Goal: Check status

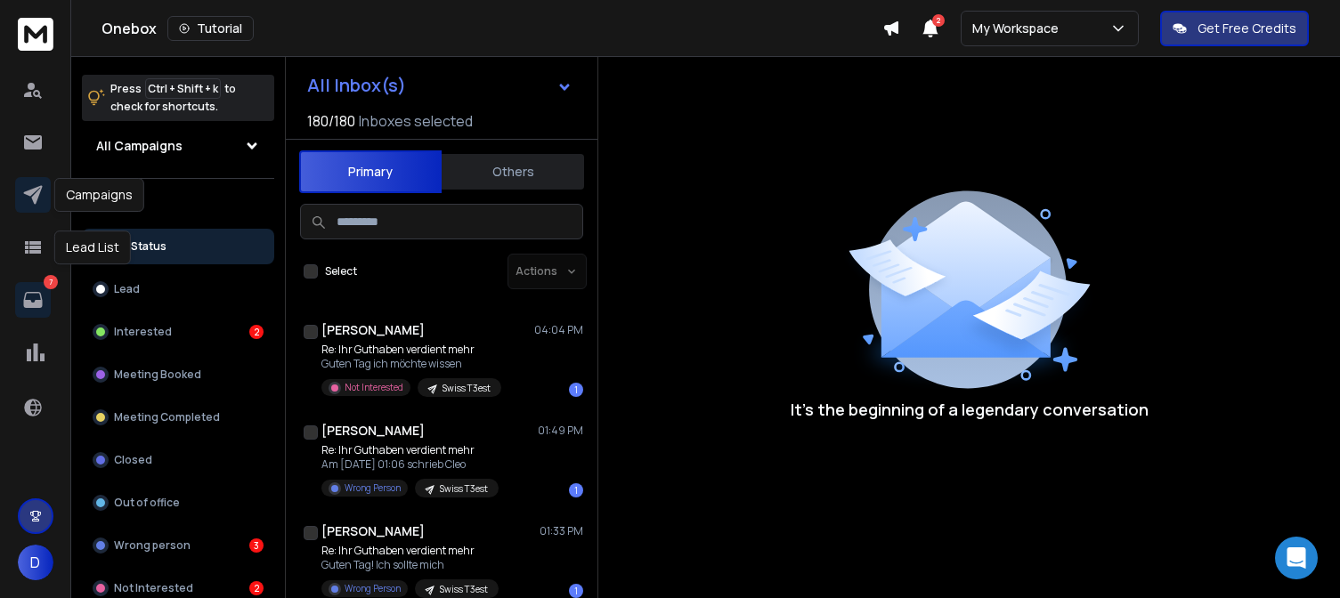
click at [29, 187] on icon at bounding box center [32, 194] width 21 height 21
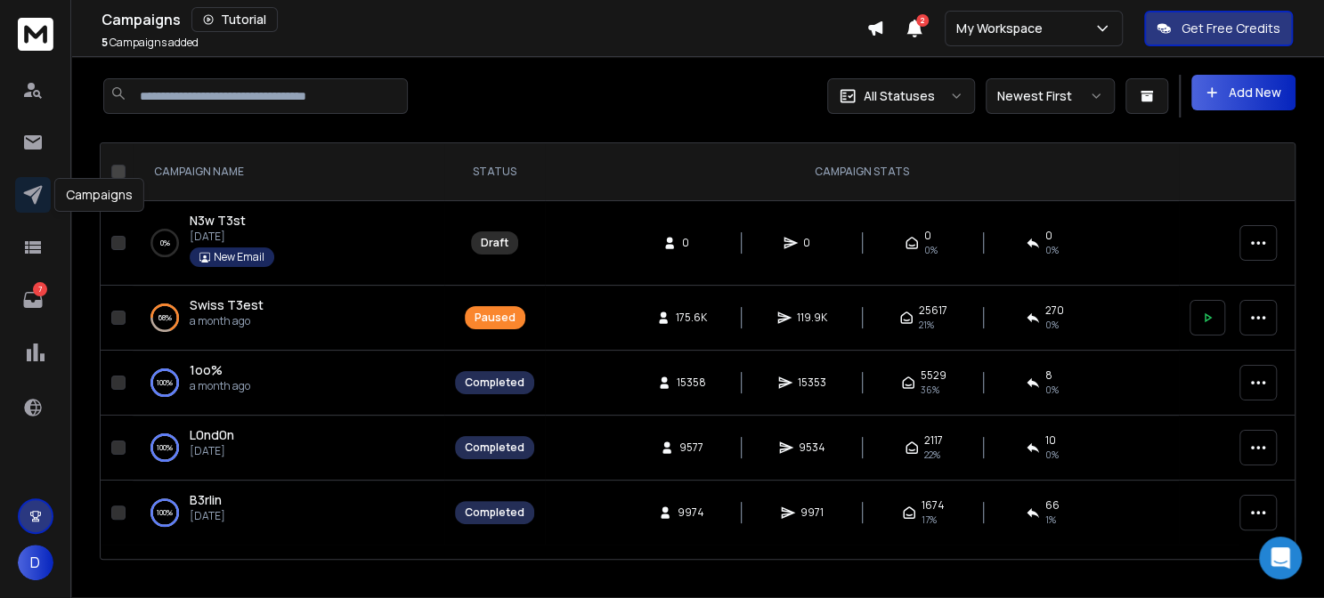
click at [53, 141] on div at bounding box center [35, 146] width 41 height 42
click at [45, 140] on link at bounding box center [33, 143] width 36 height 36
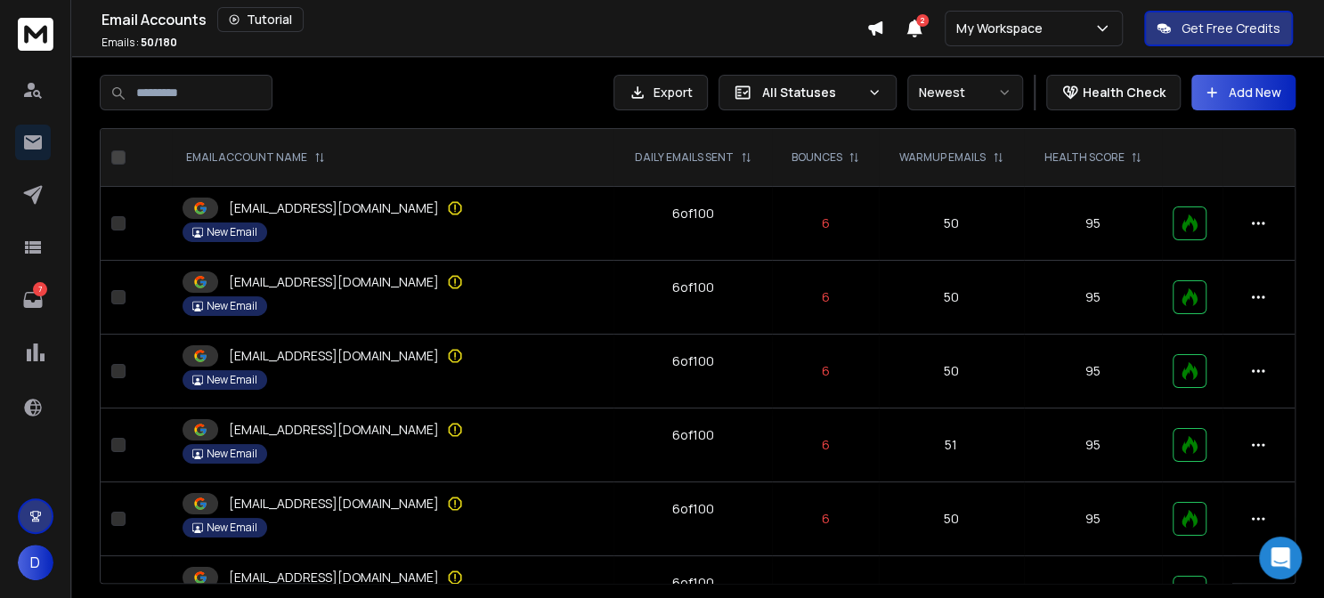
click at [624, 149] on th "DAILY EMAILS SENT" at bounding box center [693, 158] width 159 height 58
click at [635, 155] on p "DAILY EMAILS SENT" at bounding box center [684, 157] width 99 height 14
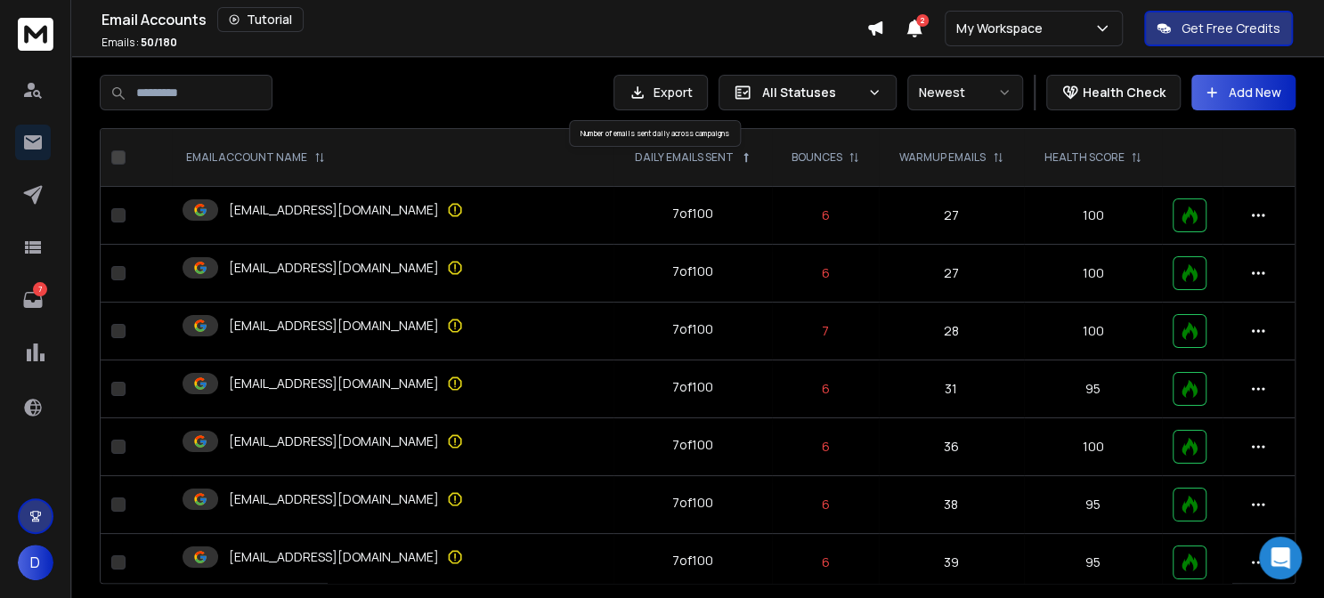
click at [635, 155] on p "DAILY EMAILS SENT" at bounding box center [684, 157] width 99 height 14
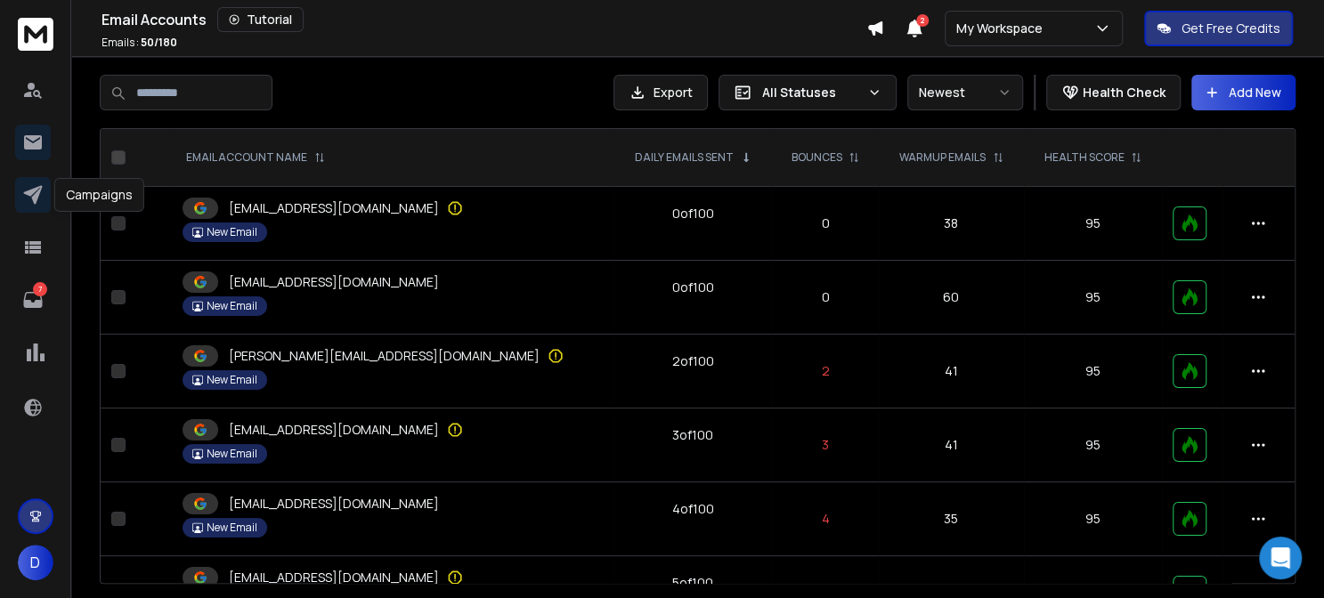
click at [24, 183] on link at bounding box center [33, 195] width 36 height 36
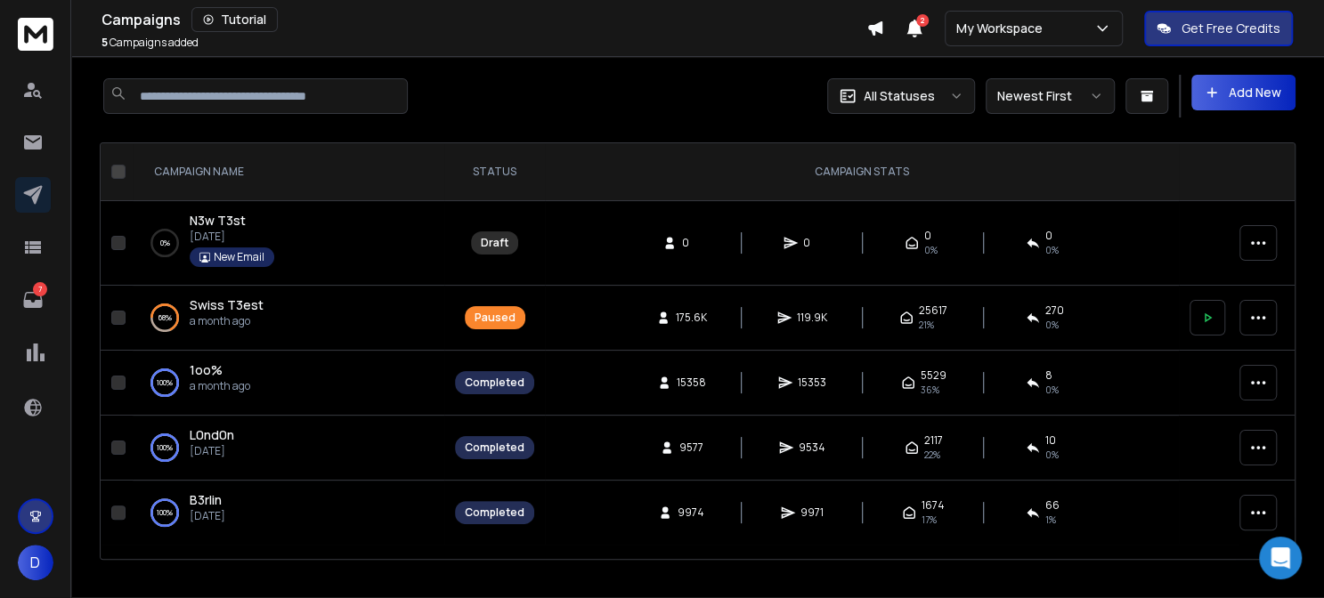
click at [1217, 310] on button at bounding box center [1208, 318] width 36 height 36
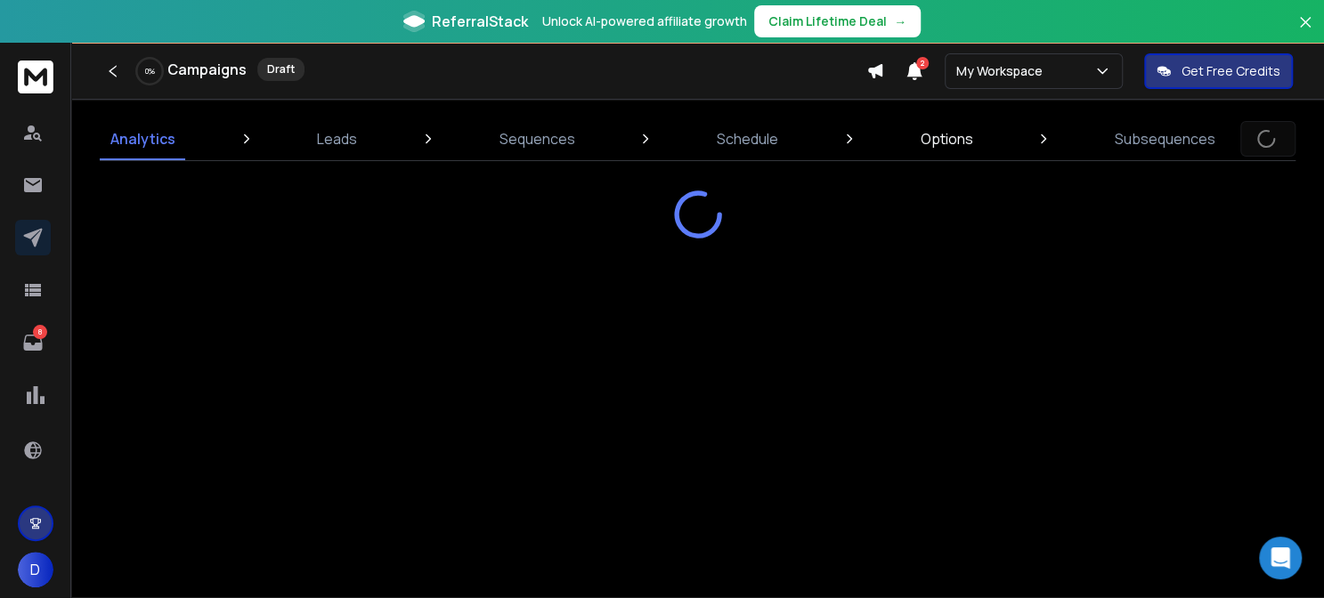
click at [932, 135] on p "Options" at bounding box center [947, 138] width 53 height 21
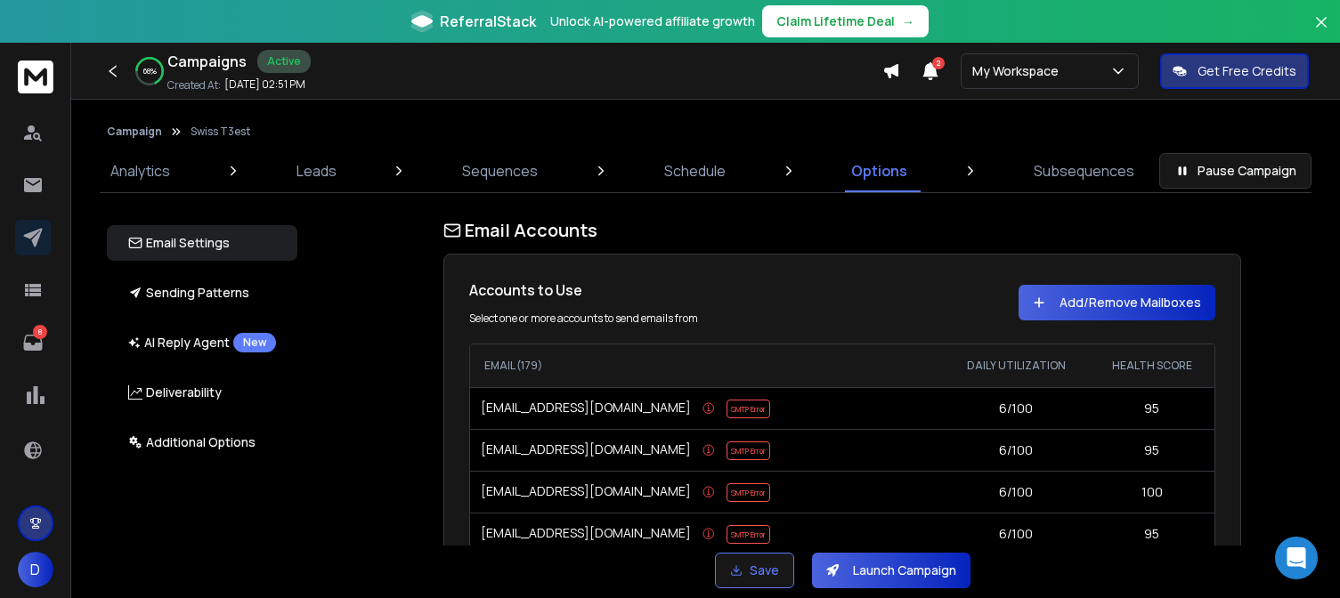
click at [508, 362] on th "EMAIL (179)" at bounding box center [706, 366] width 473 height 43
